Goal: Task Accomplishment & Management: Manage account settings

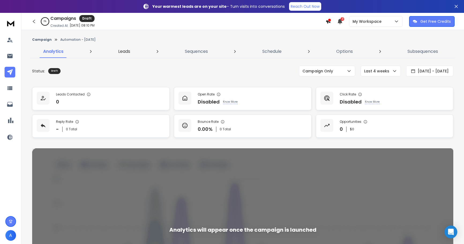
click at [127, 48] on p "Leads" at bounding box center [124, 51] width 12 height 6
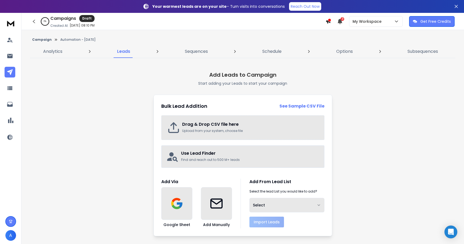
click at [196, 131] on p "Upload from your system, choose file" at bounding box center [250, 131] width 136 height 4
type input "**********"
click at [24, 219] on div "Campaign Automation - [DATE] Analytics Leads Sequences Schedule Options Subsequ…" at bounding box center [242, 137] width 443 height 214
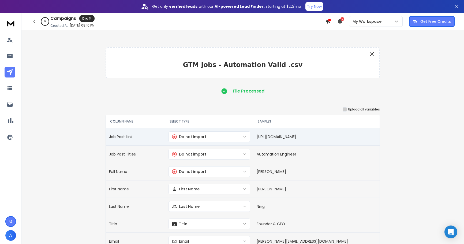
click at [185, 136] on div "Do not import" at bounding box center [189, 136] width 34 height 5
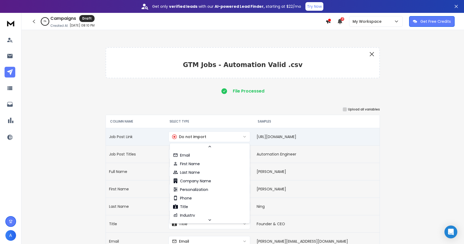
scroll to position [54, 0]
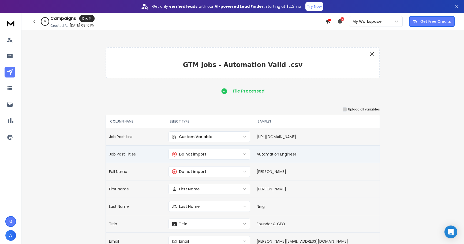
click at [184, 153] on div "Do not import" at bounding box center [189, 153] width 34 height 5
click at [186, 170] on div "Do not import" at bounding box center [189, 171] width 34 height 5
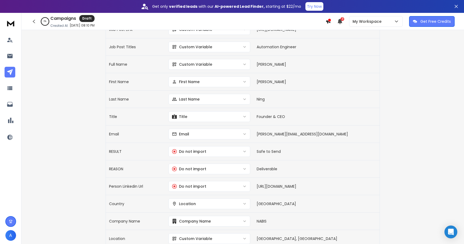
scroll to position [111, 0]
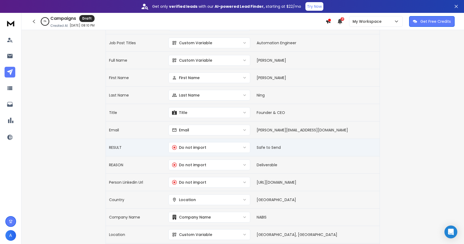
click at [184, 147] on div "Do not import" at bounding box center [189, 147] width 34 height 5
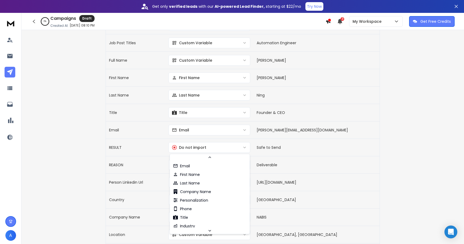
scroll to position [54, 0]
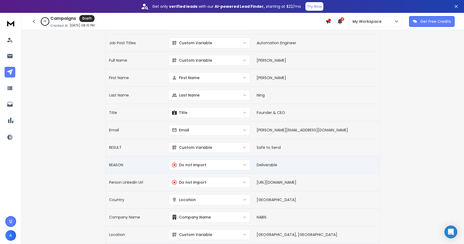
click at [181, 165] on div "Do not import" at bounding box center [189, 164] width 34 height 5
click at [183, 184] on div "Do not import" at bounding box center [189, 182] width 34 height 5
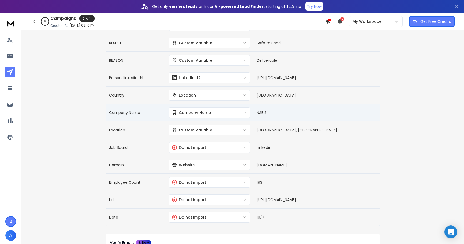
scroll to position [217, 0]
click at [188, 147] on div "Do not import" at bounding box center [189, 146] width 34 height 5
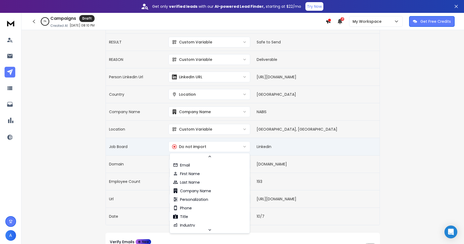
scroll to position [54, 0]
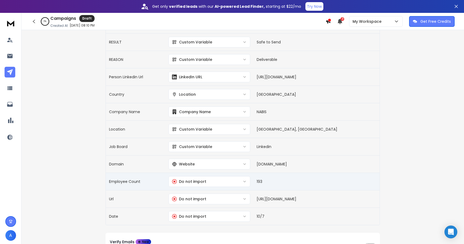
click at [195, 181] on div "Do not import" at bounding box center [189, 181] width 34 height 5
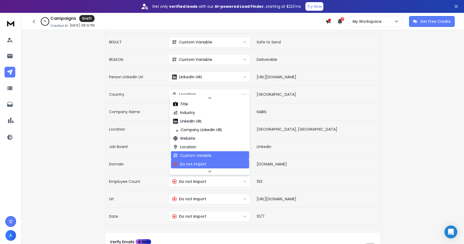
scroll to position [49, 0]
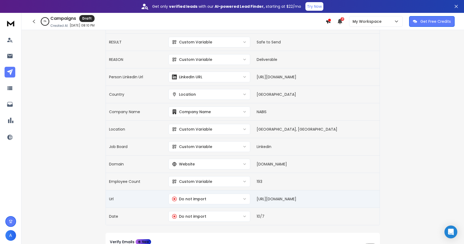
click at [190, 198] on div "Do not import" at bounding box center [189, 198] width 34 height 5
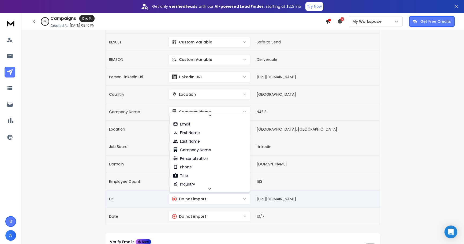
scroll to position [54, 0]
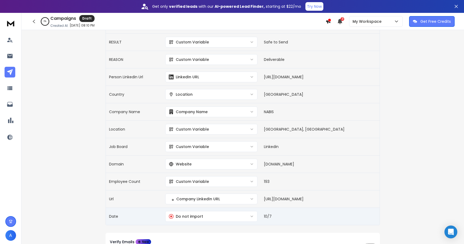
click at [191, 217] on div "Do not import" at bounding box center [186, 216] width 34 height 5
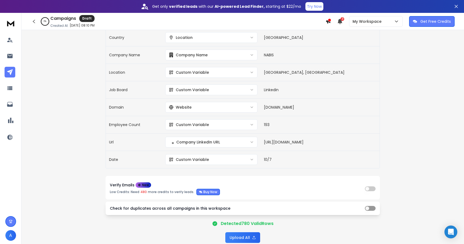
scroll to position [281, 0]
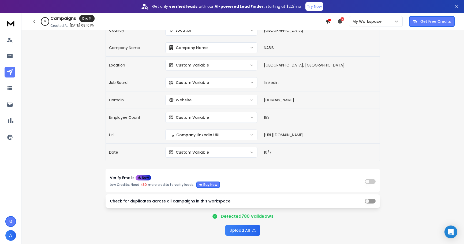
click at [243, 228] on button "Upload All" at bounding box center [242, 230] width 35 height 11
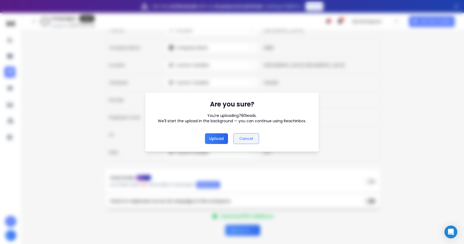
click at [215, 140] on button "Upload" at bounding box center [216, 138] width 23 height 11
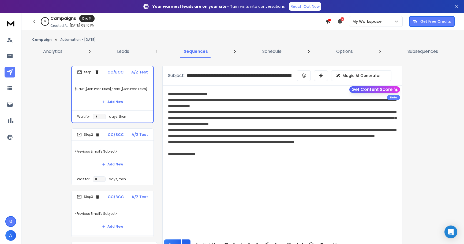
click at [225, 95] on div "**********" at bounding box center [282, 94] width 229 height 6
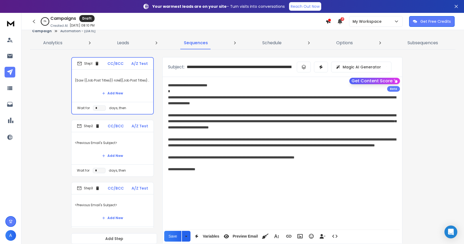
scroll to position [16, 0]
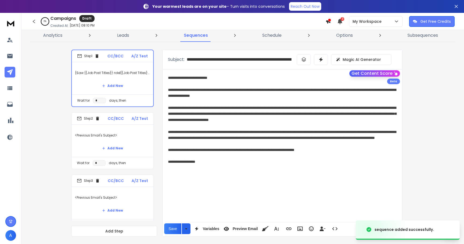
click at [109, 134] on p "<Previous Email's Subject>" at bounding box center [113, 135] width 76 height 15
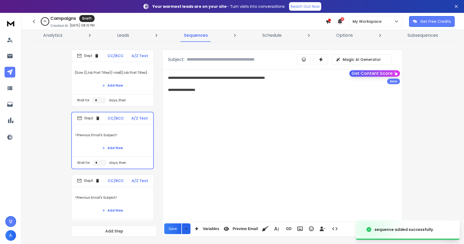
click at [98, 196] on p "<Previous Email's Subject>" at bounding box center [113, 197] width 76 height 15
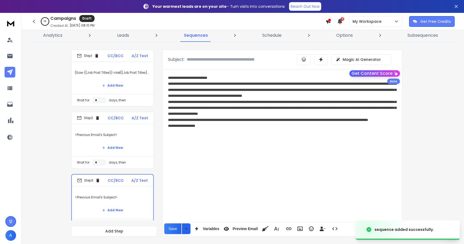
click at [225, 75] on div "**********" at bounding box center [282, 78] width 229 height 6
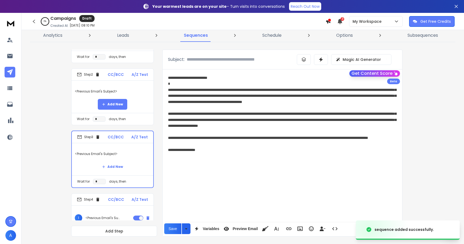
scroll to position [68, 0]
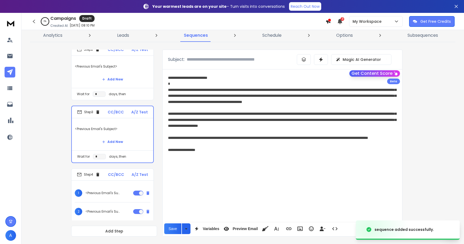
click at [100, 196] on div "1 <Previous Email's Subject>" at bounding box center [97, 193] width 45 height 8
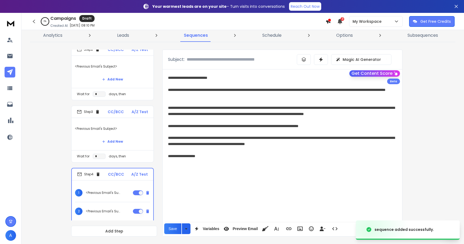
click at [98, 210] on p "<Previous Email's Subject>" at bounding box center [103, 211] width 34 height 4
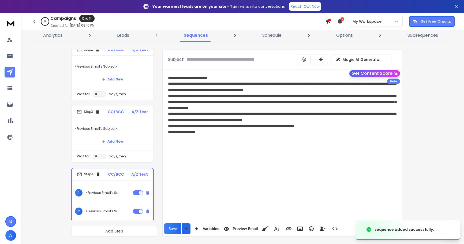
click at [224, 74] on div "**********" at bounding box center [283, 142] width 240 height 146
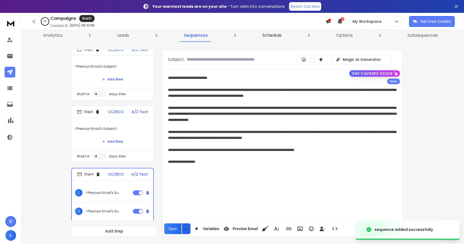
click at [267, 34] on p "Schedule" at bounding box center [271, 35] width 19 height 6
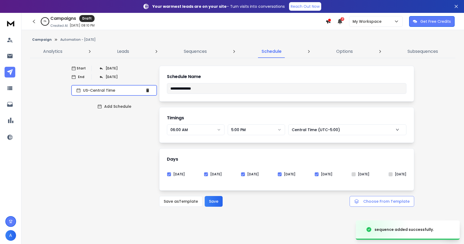
click at [210, 203] on button "Save" at bounding box center [214, 201] width 18 height 11
click at [342, 49] on p "Options" at bounding box center [344, 51] width 17 height 6
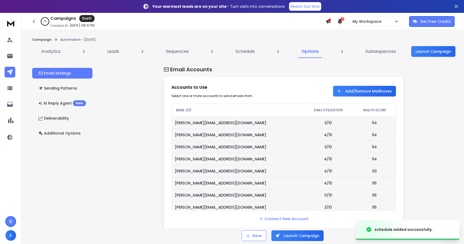
click at [360, 90] on button "Add/Remove Mailboxes" at bounding box center [364, 91] width 63 height 11
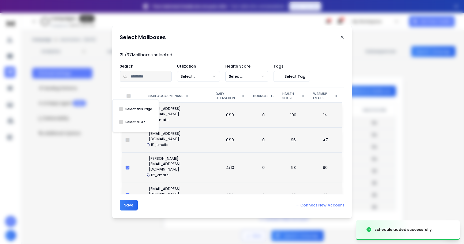
click at [128, 96] on button "Select this Page" at bounding box center [128, 96] width 4 height 4
click at [120, 122] on button "Select this Page" at bounding box center [121, 122] width 4 height 4
click at [222, 52] on p "37 / 37 Mailboxes selected" at bounding box center [232, 55] width 225 height 6
click at [295, 76] on button "Select Tag" at bounding box center [292, 76] width 36 height 11
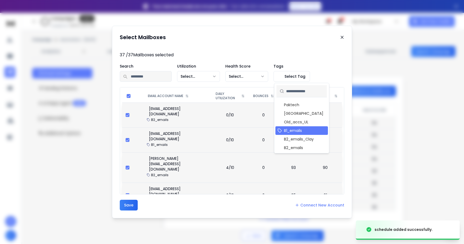
click at [295, 131] on span "B1_emails" at bounding box center [293, 130] width 18 height 5
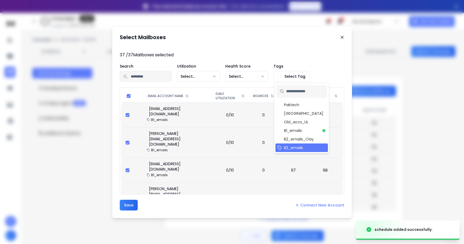
click at [297, 150] on span "B2_emails" at bounding box center [293, 147] width 19 height 5
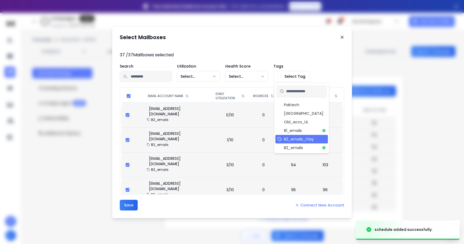
click at [278, 52] on p "37 / 37 Mailboxes selected" at bounding box center [232, 55] width 225 height 6
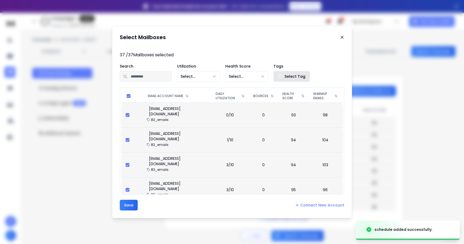
click at [302, 76] on button "Select Tag" at bounding box center [292, 76] width 36 height 11
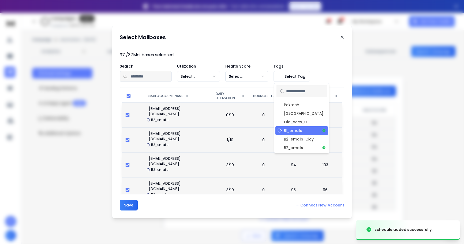
click at [301, 132] on span "B1_emails" at bounding box center [293, 130] width 18 height 5
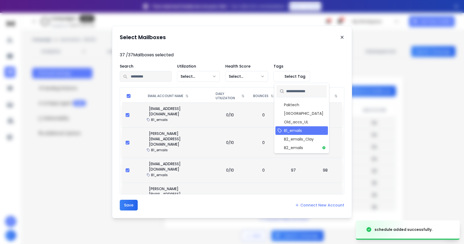
click at [287, 52] on p "37 / 37 Mailboxes selected" at bounding box center [232, 55] width 225 height 6
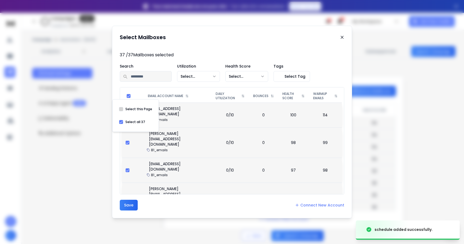
click at [129, 96] on button "Select this Page" at bounding box center [128, 96] width 4 height 4
click at [289, 75] on button "Select Tag" at bounding box center [292, 76] width 36 height 11
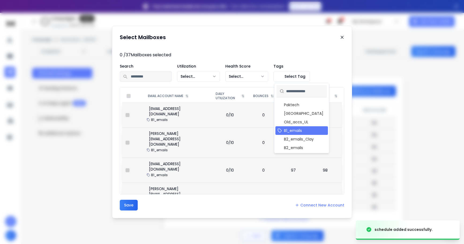
click at [303, 133] on div "B1_emails" at bounding box center [301, 130] width 53 height 9
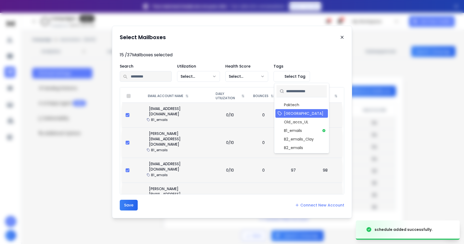
click at [300, 39] on div "Select Mailboxes" at bounding box center [232, 37] width 225 height 8
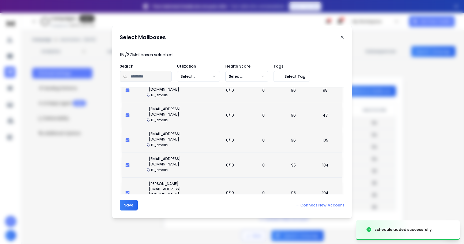
scroll to position [200, 0]
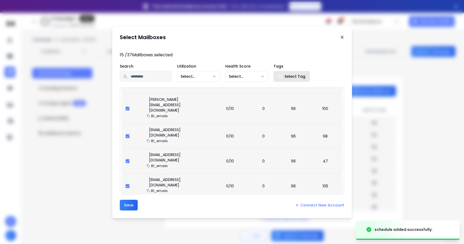
click at [296, 78] on button "Select Tag" at bounding box center [292, 76] width 36 height 11
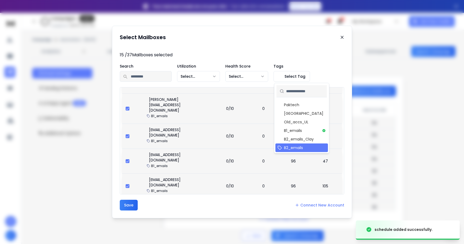
click at [298, 148] on span "B2_emails" at bounding box center [293, 147] width 19 height 5
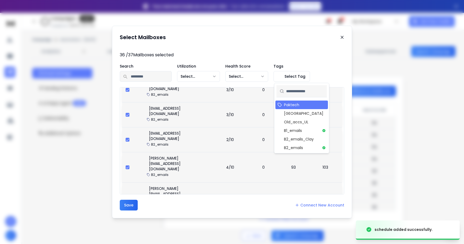
click at [311, 60] on div "36 / 37 Mailboxes selected Search Utilization Select... Health Score Select... …" at bounding box center [232, 131] width 225 height 159
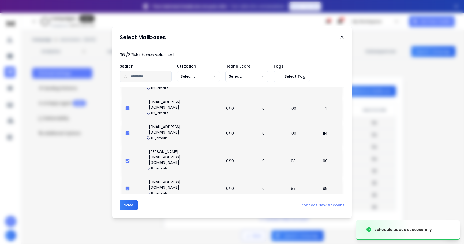
scroll to position [632, 0]
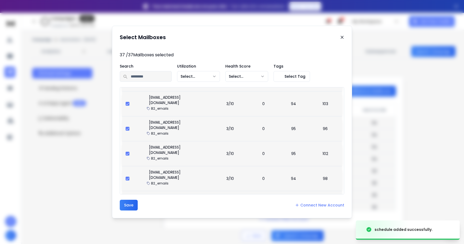
scroll to position [0, 0]
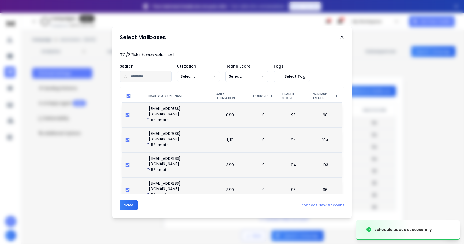
click at [130, 205] on button "Save" at bounding box center [129, 205] width 18 height 11
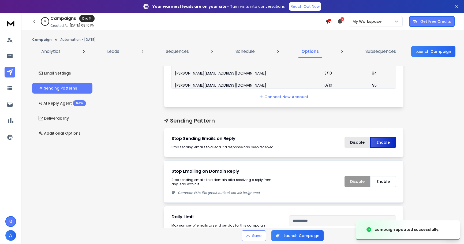
scroll to position [206, 0]
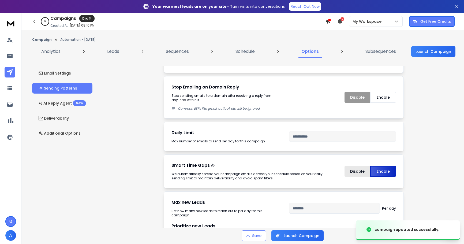
click at [292, 138] on input "***" at bounding box center [342, 136] width 107 height 11
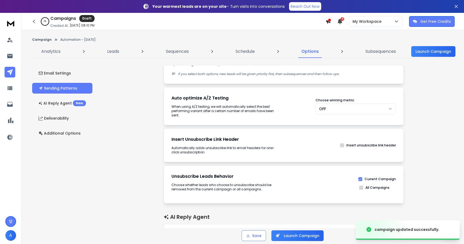
scroll to position [390, 0]
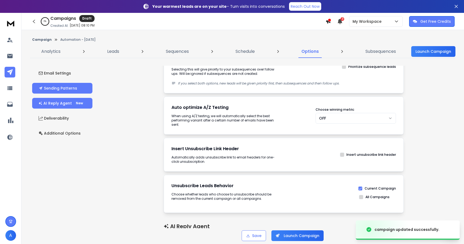
click at [70, 105] on p "AI Reply Agent New" at bounding box center [62, 103] width 47 height 6
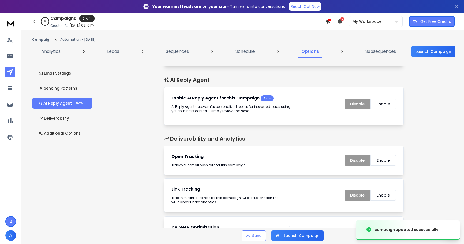
scroll to position [547, 0]
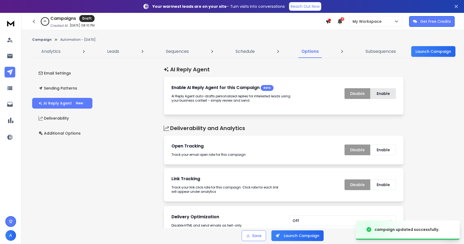
click at [378, 94] on button "Enable" at bounding box center [383, 93] width 26 height 11
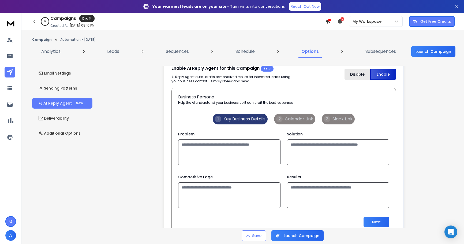
scroll to position [568, 0]
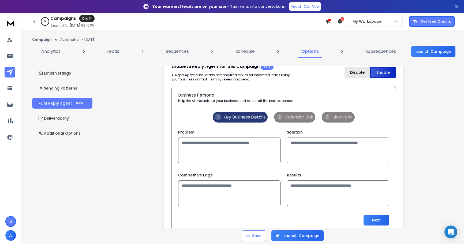
click at [240, 158] on textarea "Problem" at bounding box center [229, 150] width 102 height 26
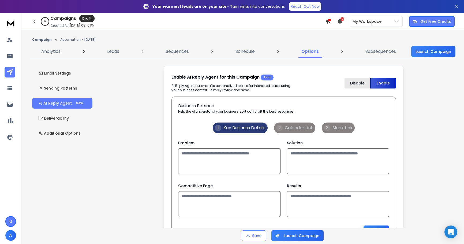
scroll to position [557, 0]
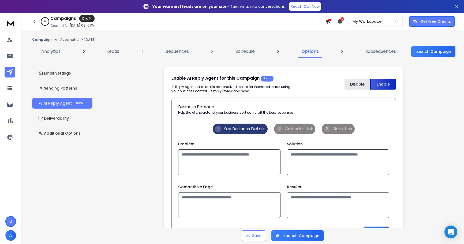
click at [352, 85] on button "Disable" at bounding box center [358, 84] width 26 height 11
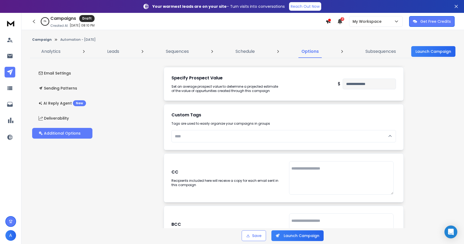
scroll to position [1089, 0]
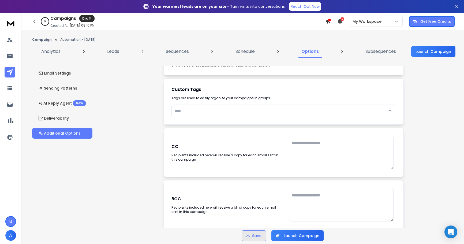
click at [258, 233] on button "Save" at bounding box center [254, 235] width 24 height 11
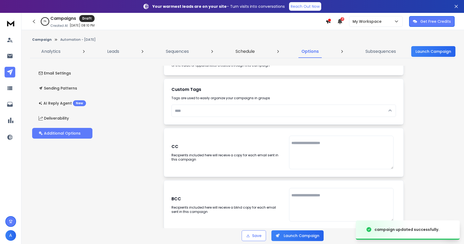
click at [252, 52] on p "Schedule" at bounding box center [245, 51] width 19 height 6
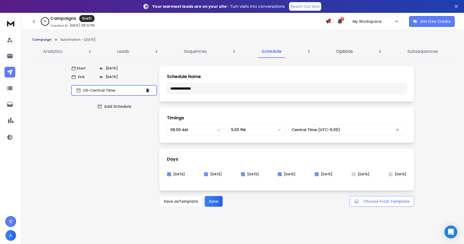
click at [344, 53] on p "Options" at bounding box center [344, 51] width 17 height 6
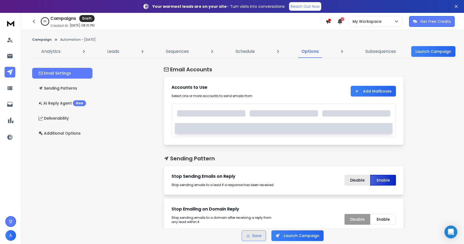
click at [252, 239] on button "Save" at bounding box center [254, 235] width 24 height 11
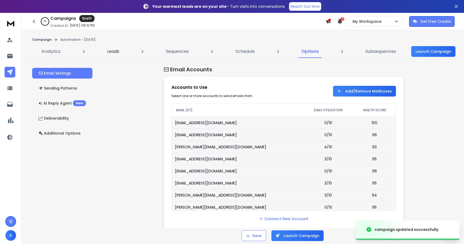
click at [117, 52] on p "Leads" at bounding box center [113, 51] width 12 height 6
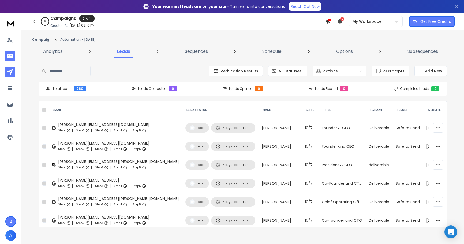
click at [10, 58] on icon at bounding box center [9, 56] width 5 height 4
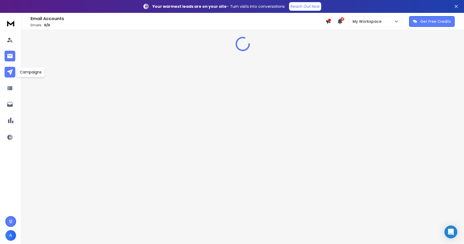
click at [9, 71] on icon at bounding box center [10, 72] width 6 height 6
